Goal: Task Accomplishment & Management: Use online tool/utility

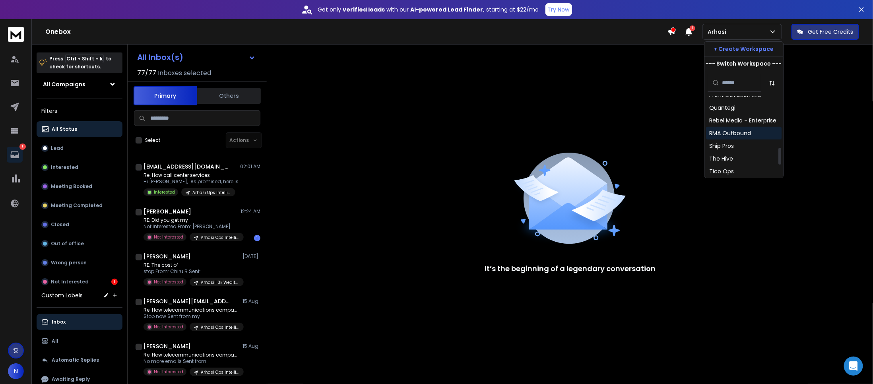
scroll to position [299, 0]
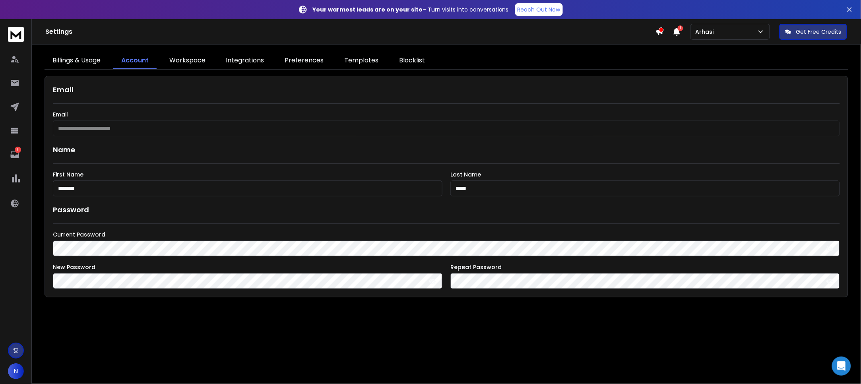
scroll to position [33, 0]
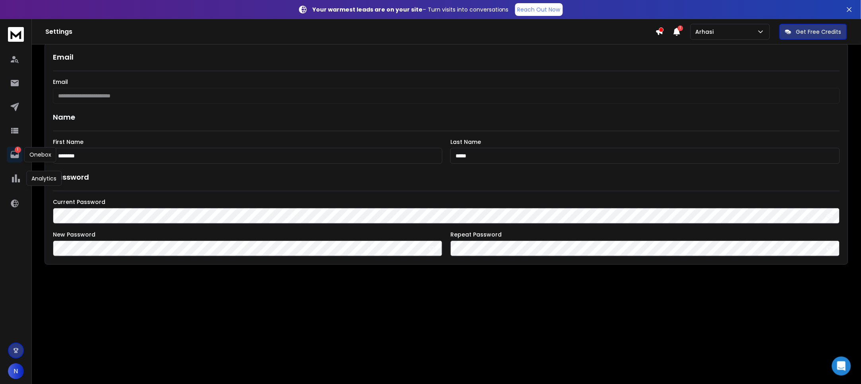
click at [16, 160] on link "1" at bounding box center [15, 155] width 16 height 16
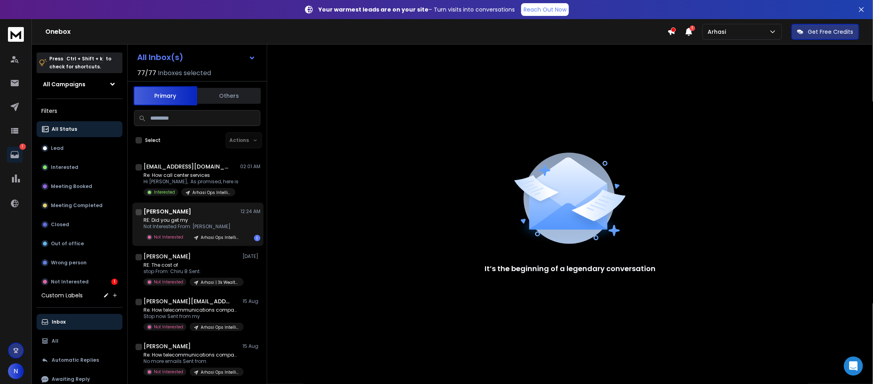
click at [234, 218] on p "RE: Did you get my" at bounding box center [191, 220] width 95 height 6
click at [235, 218] on p "RE: Did you get my" at bounding box center [191, 220] width 95 height 6
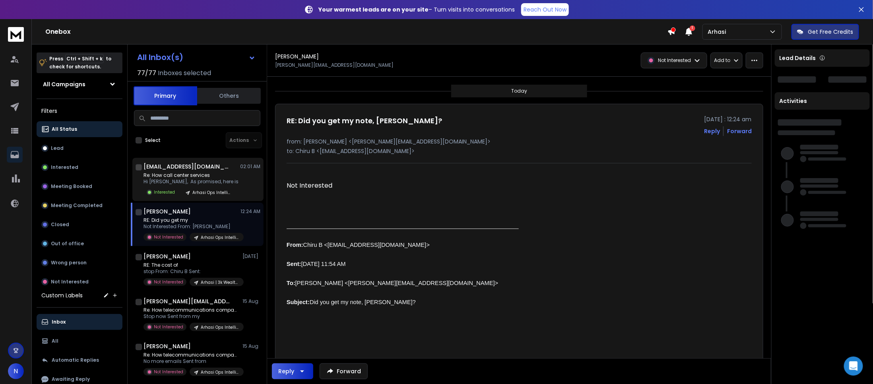
click at [236, 171] on div "scottg@answerunited.com 02:01 AM Re: How call center services Hi Scott, As prom…" at bounding box center [202, 180] width 117 height 34
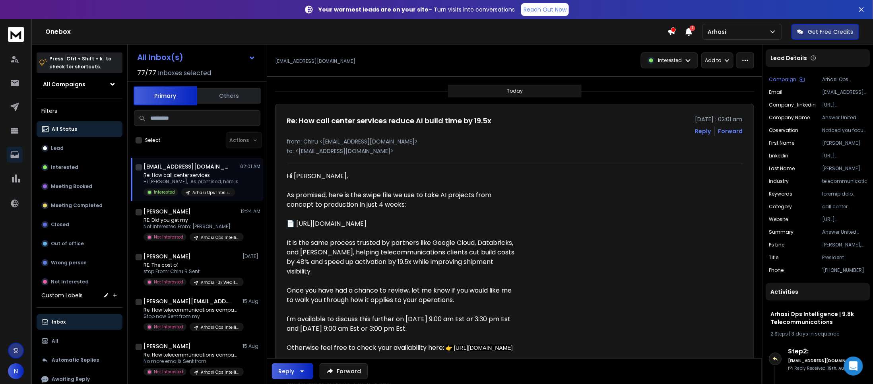
scroll to position [80, 0]
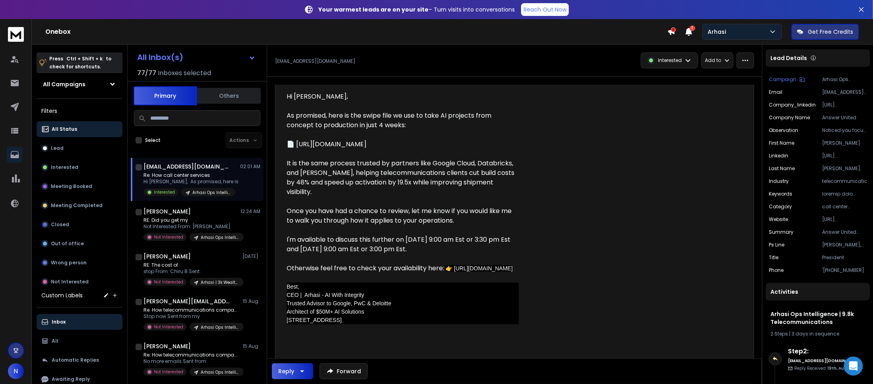
click at [732, 30] on div "Arhasi" at bounding box center [742, 32] width 69 height 8
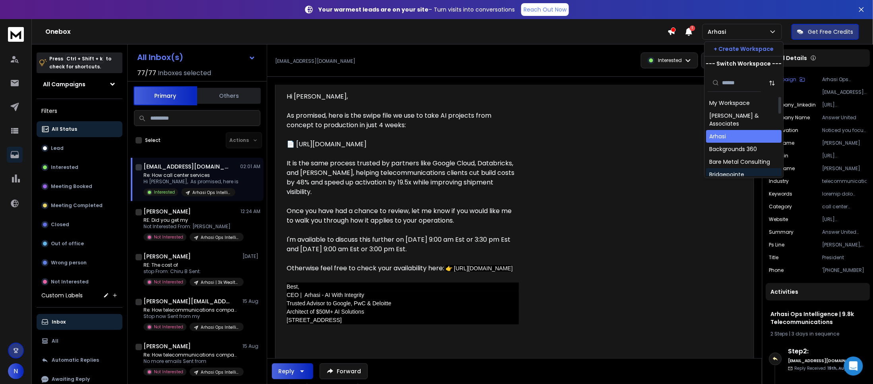
click at [738, 174] on div "Bridgepointe Technologies" at bounding box center [743, 179] width 69 height 16
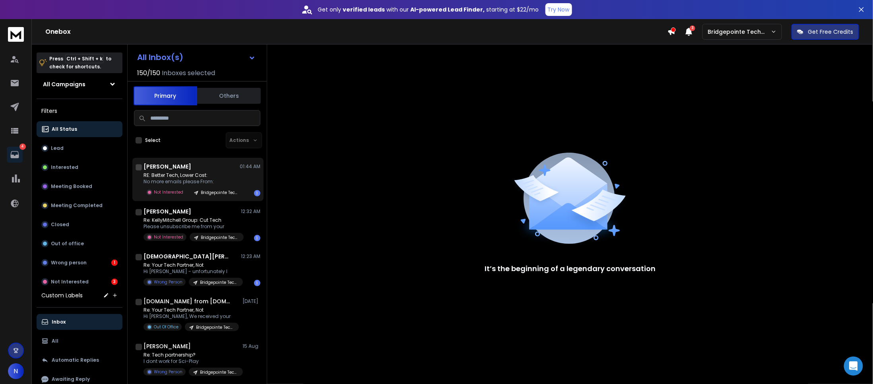
click at [247, 173] on div "RE: Better Tech, Lower Cost: No more emails please From: Not Interested Bridgep…" at bounding box center [202, 184] width 117 height 24
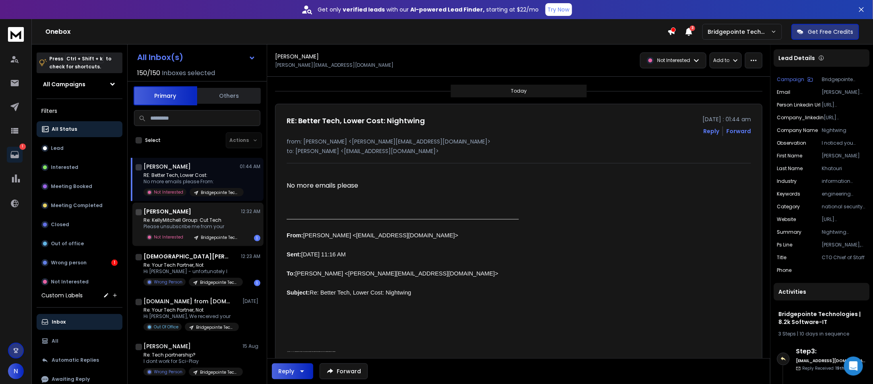
click at [252, 225] on div "Re: KellyMitchell Group: Cut Tech Please unsubscribe me from your Not Intereste…" at bounding box center [202, 229] width 117 height 24
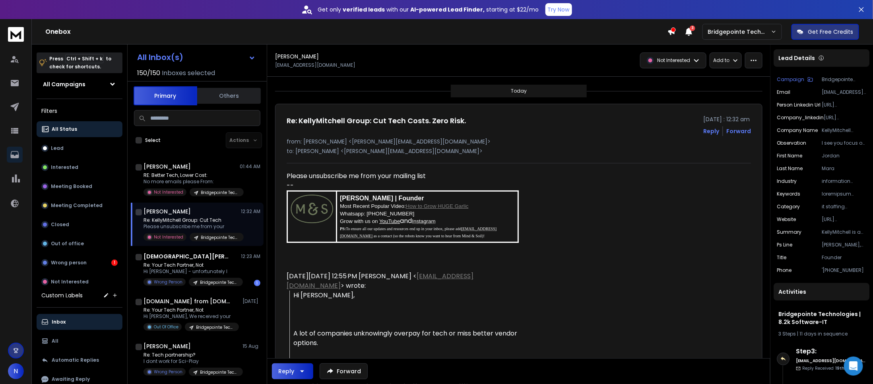
scroll to position [67, 0]
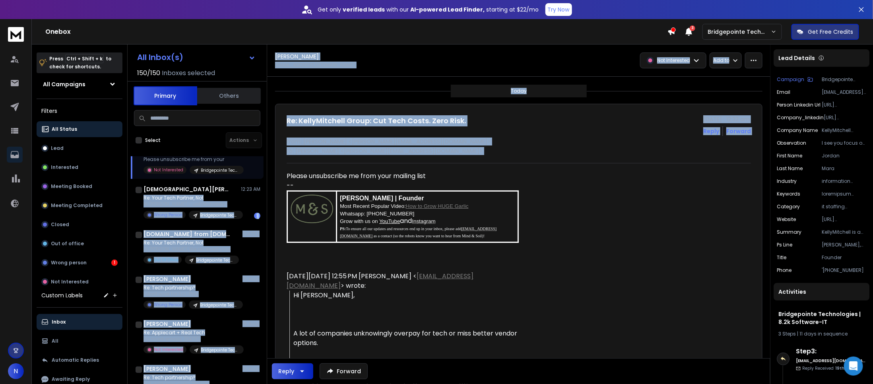
drag, startPoint x: 266, startPoint y: 173, endPoint x: 269, endPoint y: 165, distance: 7.7
click at [269, 167] on div "All Inbox(s) 150 / 150 Inboxes selected Primary Others Select Actions Nadia Kha…" at bounding box center [500, 237] width 746 height 384
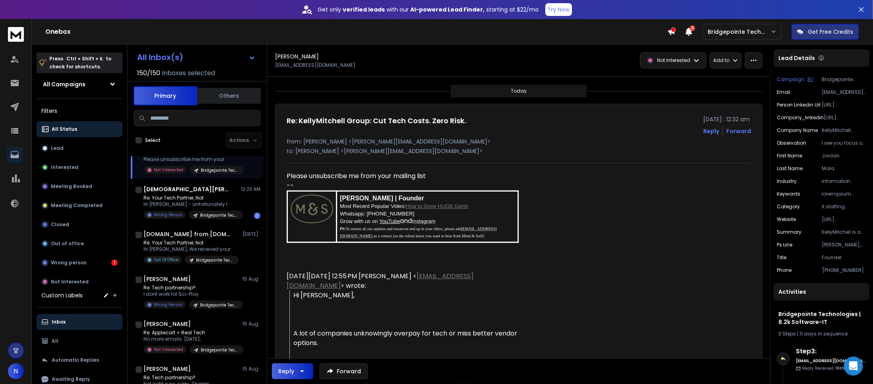
click at [233, 164] on div "Re: KellyMitchell Group: Cut Tech Please unsubscribe me from your Not Intereste…" at bounding box center [194, 162] width 100 height 24
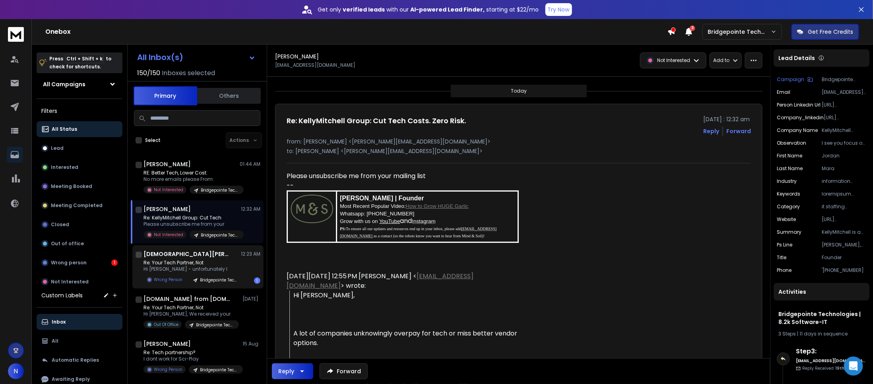
scroll to position [0, 0]
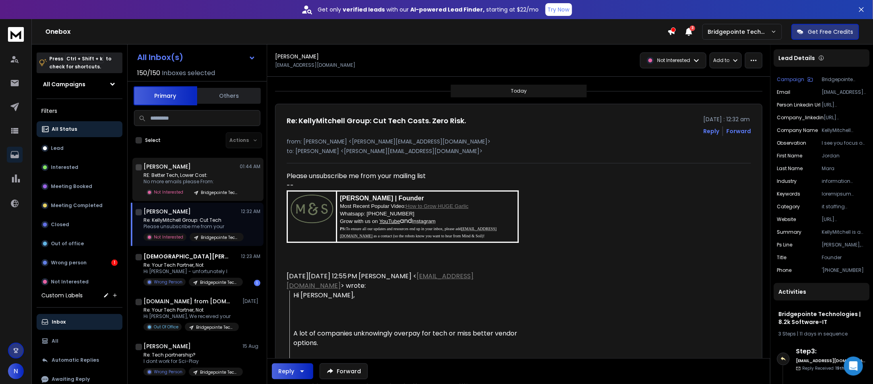
click at [240, 168] on p "01:44 AM" at bounding box center [250, 166] width 21 height 6
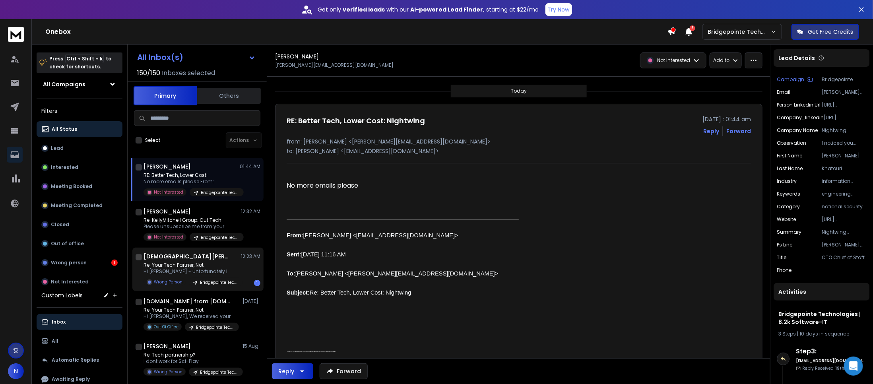
click at [226, 263] on p "Re: Your Tech Partner, Not" at bounding box center [191, 265] width 95 height 6
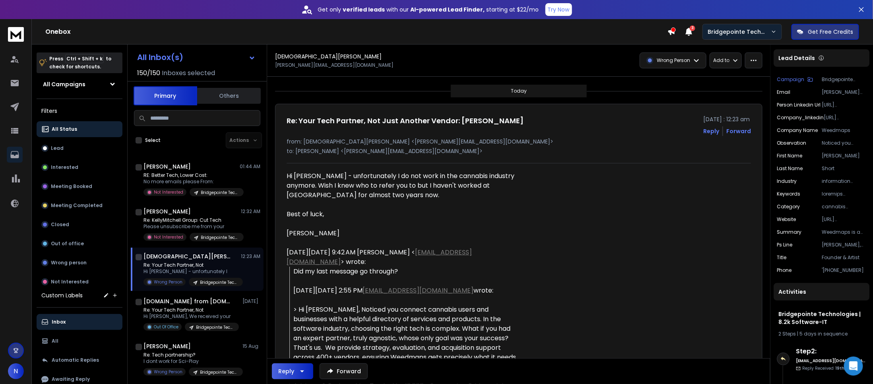
click at [738, 23] on div "Onebox 3 Bridgepointe Technologies Get Free Credits" at bounding box center [436, 31] width 873 height 25
click at [744, 27] on button "Bridgepointe Technologies" at bounding box center [743, 32] width 80 height 16
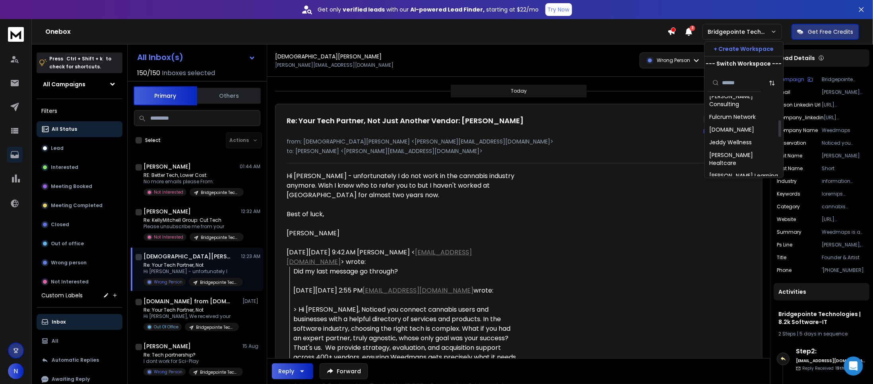
scroll to position [80, 0]
click at [743, 112] on div "Change Catalysts LLC" at bounding box center [739, 116] width 61 height 8
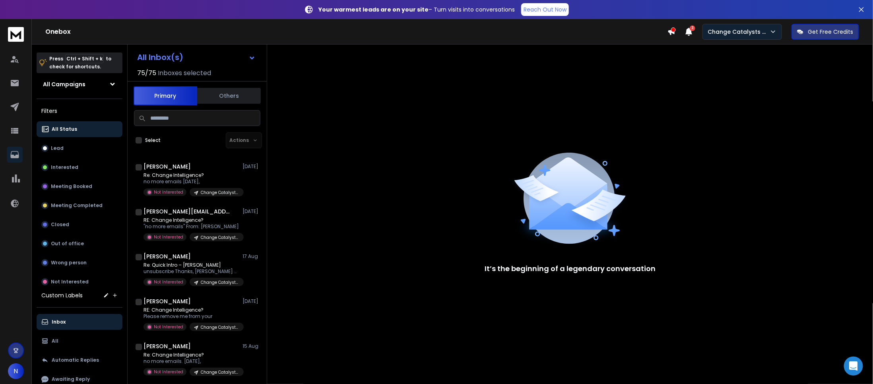
click at [745, 33] on p "Change Catalysts LLC" at bounding box center [739, 32] width 62 height 8
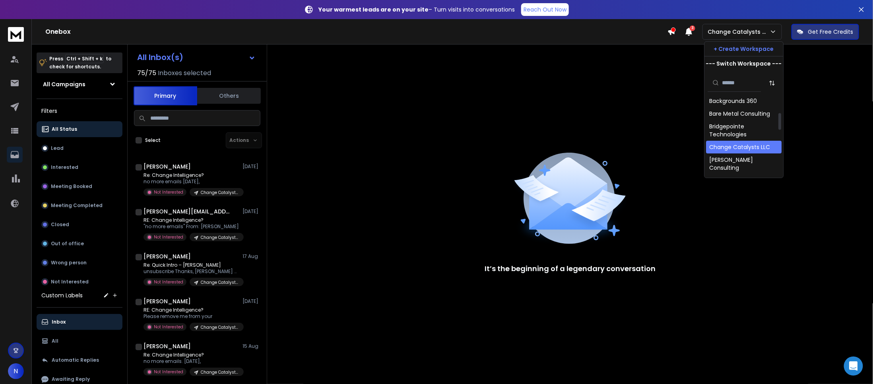
scroll to position [80, 0]
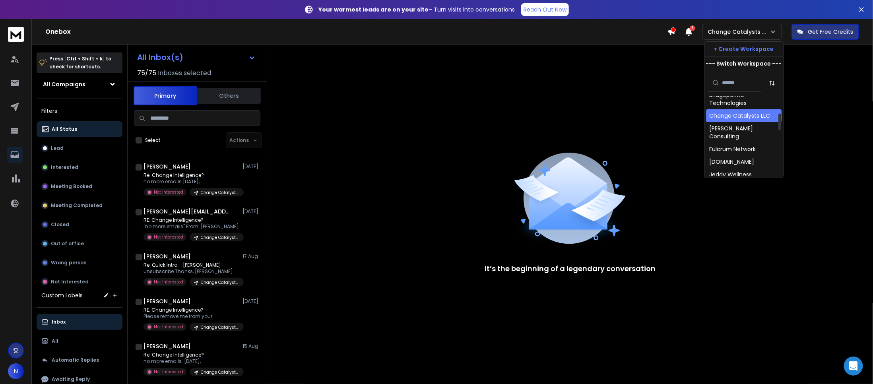
click at [781, 117] on div at bounding box center [780, 137] width 4 height 80
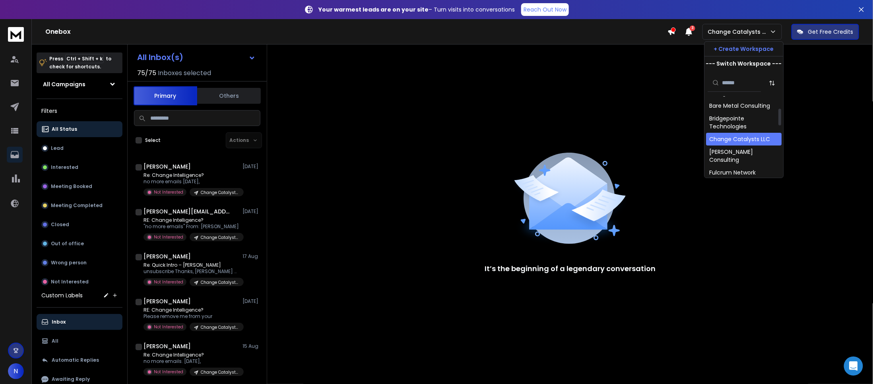
click at [781, 117] on div at bounding box center [780, 137] width 4 height 80
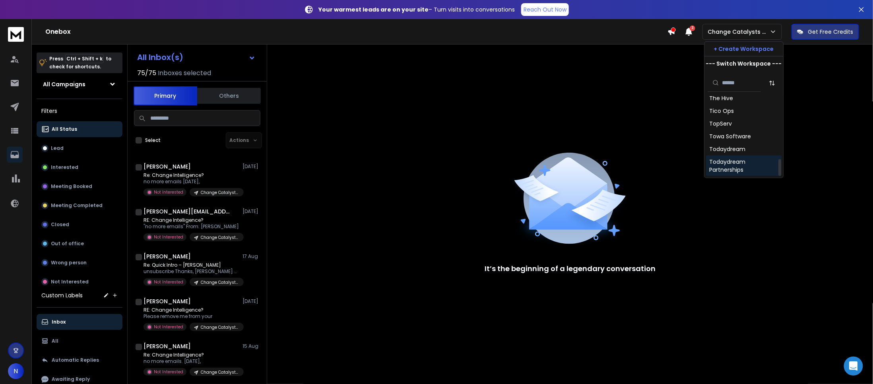
click at [780, 164] on div at bounding box center [780, 167] width 3 height 17
drag, startPoint x: 779, startPoint y: 164, endPoint x: 779, endPoint y: 156, distance: 8.4
click at [780, 164] on div at bounding box center [780, 167] width 3 height 17
click at [780, 163] on div at bounding box center [780, 167] width 3 height 17
click at [780, 160] on div at bounding box center [780, 167] width 3 height 17
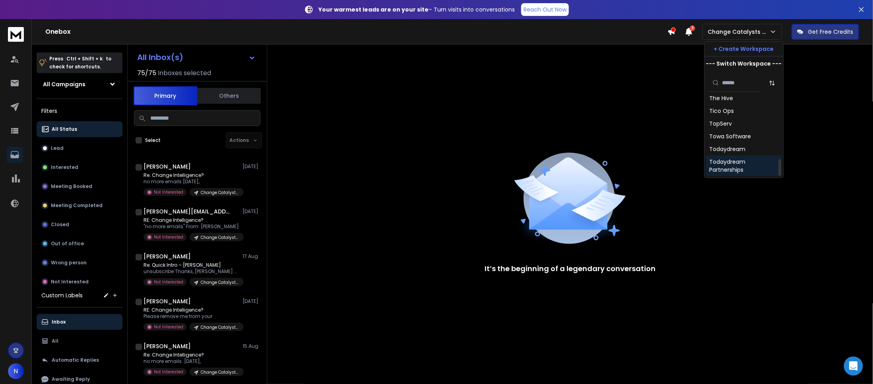
click at [779, 159] on div at bounding box center [780, 167] width 3 height 17
click at [779, 155] on div at bounding box center [780, 137] width 4 height 80
click at [779, 154] on div at bounding box center [780, 154] width 3 height 17
click at [778, 153] on div at bounding box center [780, 137] width 4 height 80
click at [778, 150] on div at bounding box center [780, 137] width 4 height 80
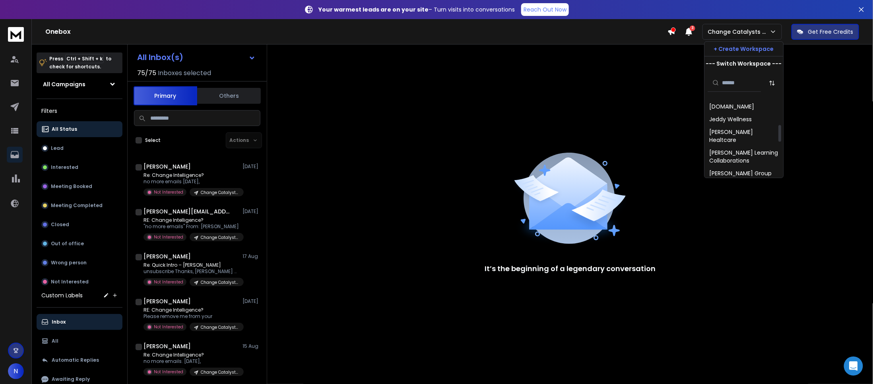
scroll to position [113, 0]
drag, startPoint x: 778, startPoint y: 150, endPoint x: 777, endPoint y: 129, distance: 21.5
click at [778, 129] on div at bounding box center [780, 137] width 4 height 80
drag, startPoint x: 777, startPoint y: 129, endPoint x: 776, endPoint y: 138, distance: 9.6
click at [776, 63] on div "My Workspace Anderson Lane & Associates Arhasi Backgrounds 360 Bare Metal Consu…" at bounding box center [744, 24] width 76 height 80
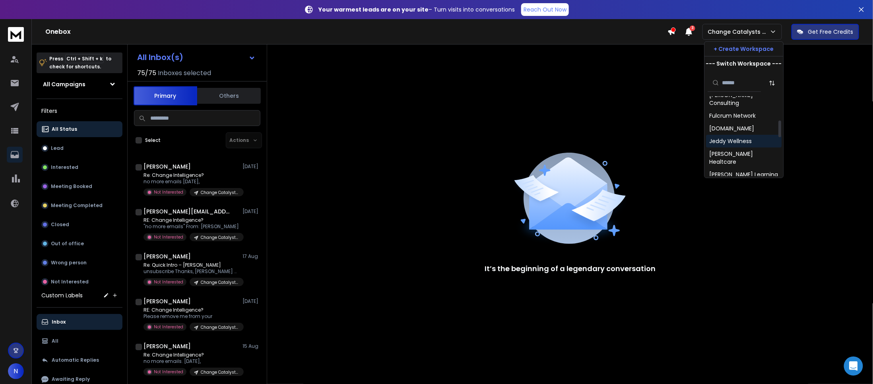
click at [776, 138] on div "Jeddy Wellness" at bounding box center [744, 141] width 76 height 13
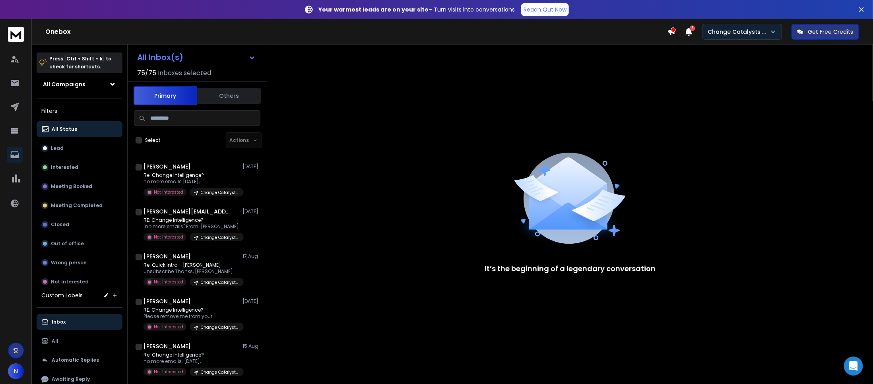
click at [740, 28] on p "Change Catalysts LLC" at bounding box center [739, 32] width 62 height 8
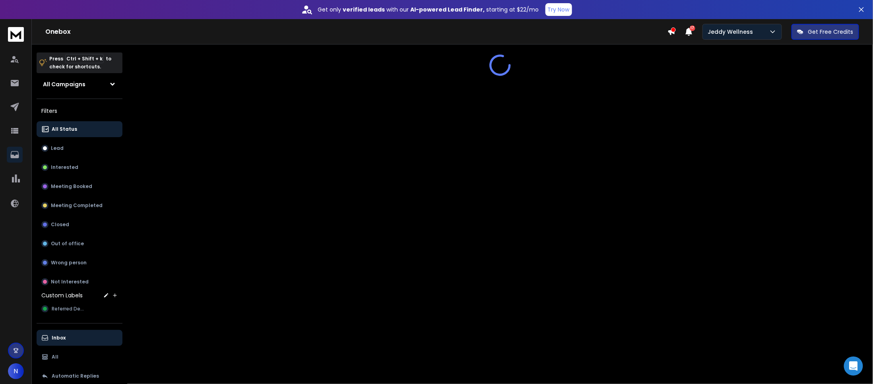
click at [751, 33] on p "Jeddy Wellness" at bounding box center [732, 32] width 49 height 8
click at [751, 32] on p "Jeddy Wellness" at bounding box center [732, 32] width 49 height 8
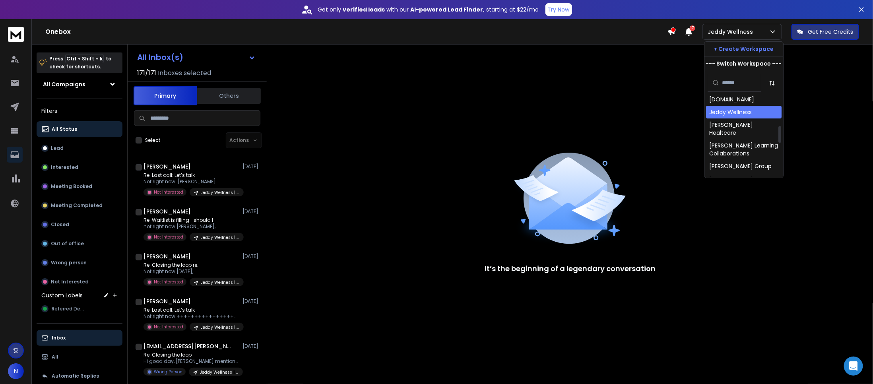
scroll to position [140, 0]
click at [748, 164] on div "Marcel Schwantes Group" at bounding box center [740, 168] width 62 height 8
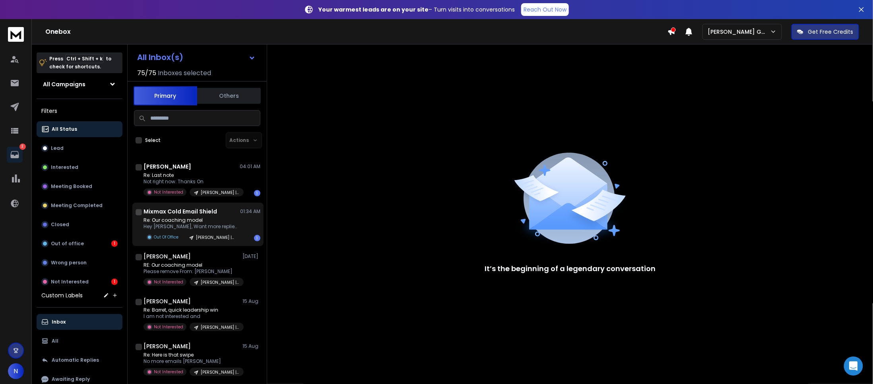
click at [209, 218] on p "Re: Our coaching model" at bounding box center [191, 220] width 95 height 6
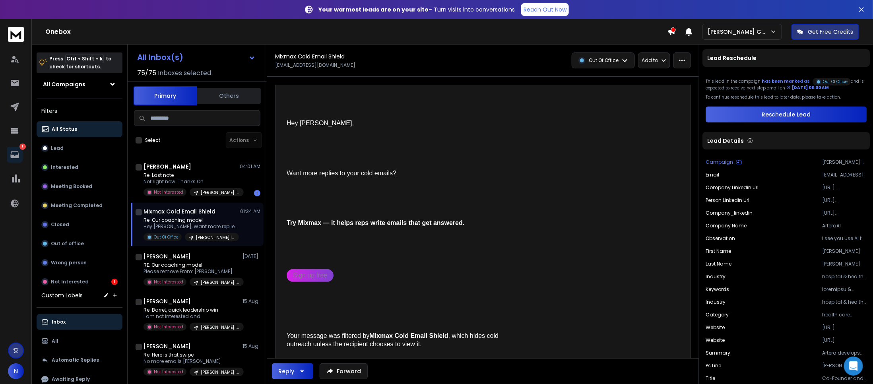
scroll to position [239, 0]
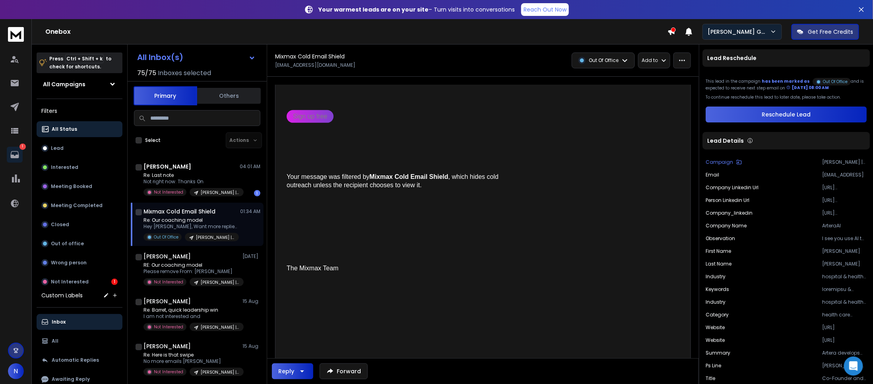
click at [737, 28] on p "[PERSON_NAME] Group" at bounding box center [739, 32] width 62 height 8
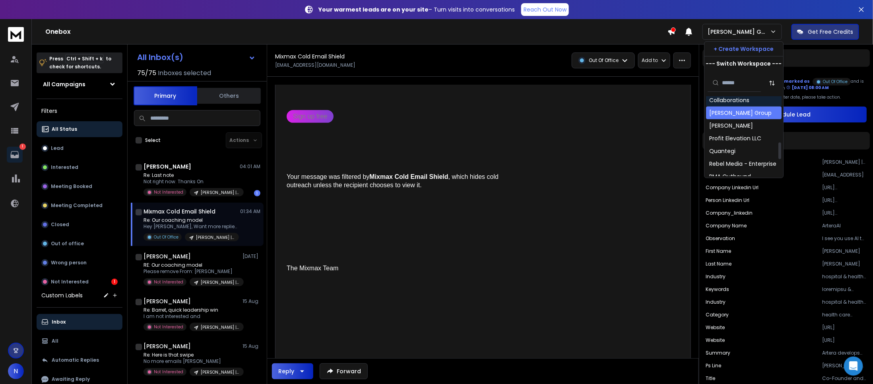
scroll to position [220, 0]
click at [738, 113] on div "Profit Elevation LLC" at bounding box center [735, 114] width 52 height 8
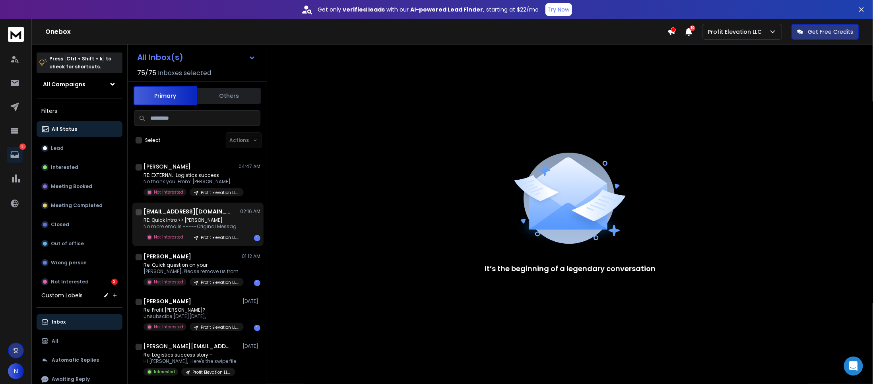
click at [238, 217] on p "RE: Quick Intro <> Amanda" at bounding box center [191, 220] width 95 height 6
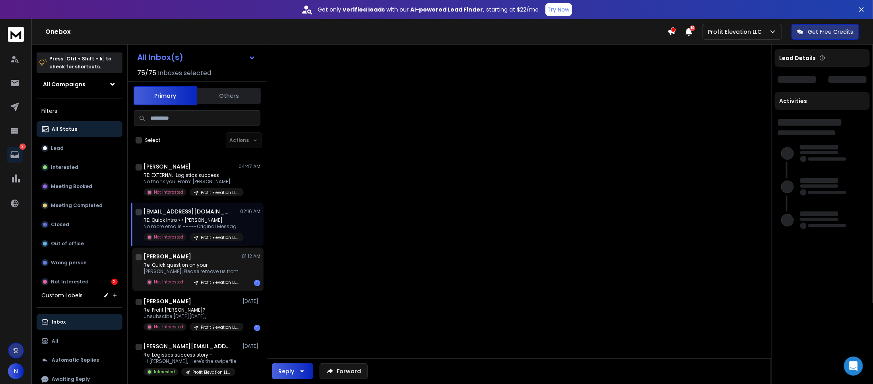
click at [233, 260] on div "Kunal Thakkar 01:12 AM Re: Quick question on your Michael, Please remove us fro…" at bounding box center [202, 270] width 117 height 34
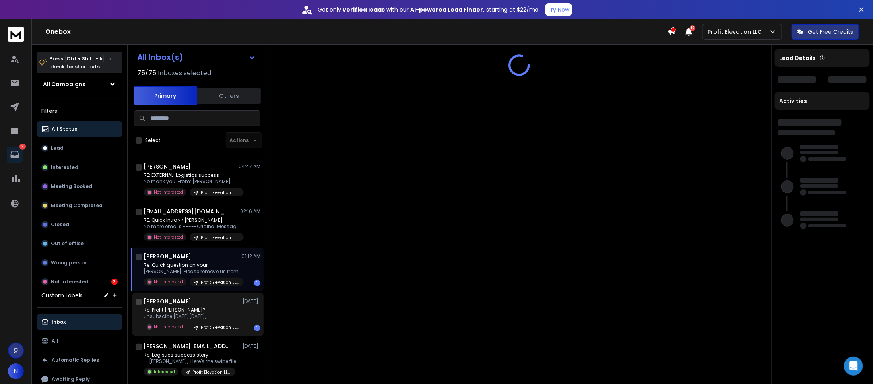
click at [246, 318] on div "Re: Profit Margins? Unsubscibe On Wed, Aug 13, Not Interested Profit Elevation …" at bounding box center [202, 319] width 117 height 24
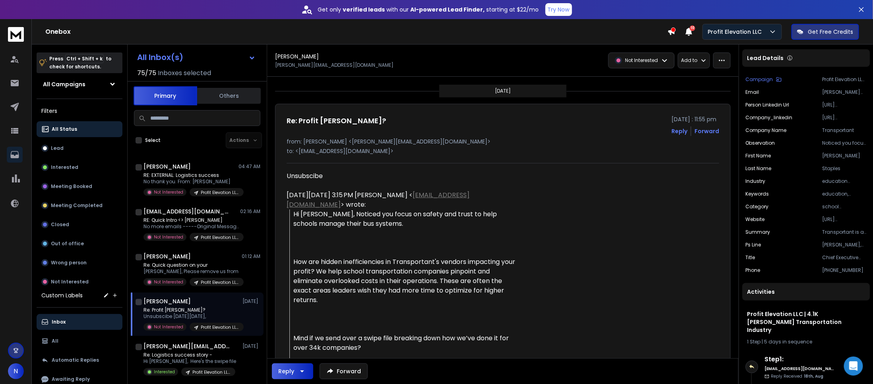
click at [749, 35] on p "Profit Elevation LLC" at bounding box center [736, 32] width 57 height 8
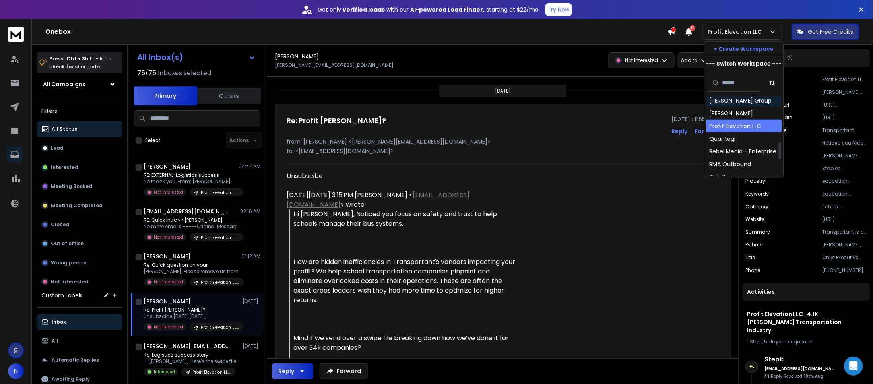
scroll to position [239, 0]
click at [733, 104] on div "Quantegi" at bounding box center [722, 108] width 26 height 8
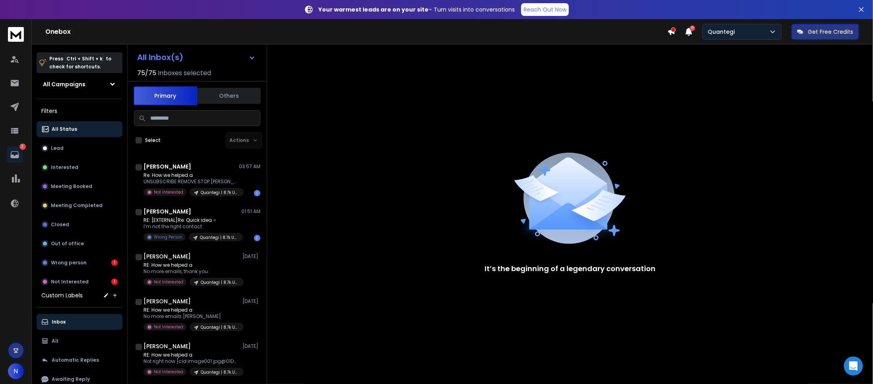
click at [750, 34] on div "Quantegi" at bounding box center [742, 32] width 69 height 8
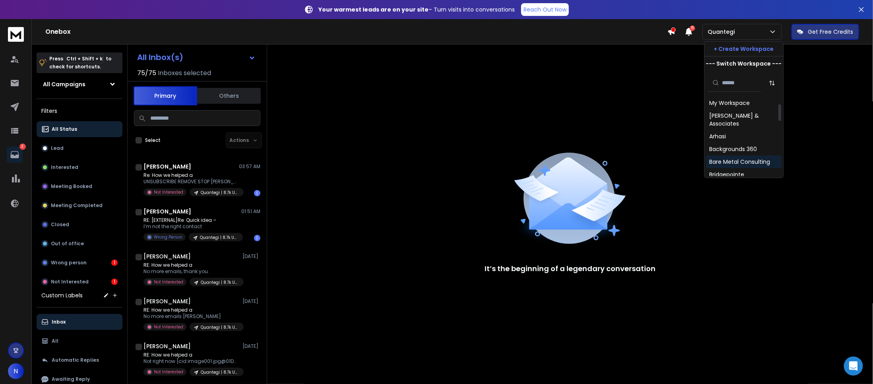
scroll to position [299, 0]
click at [748, 138] on div "Towa Software" at bounding box center [730, 136] width 42 height 8
